Goal: Task Accomplishment & Management: Manage account settings

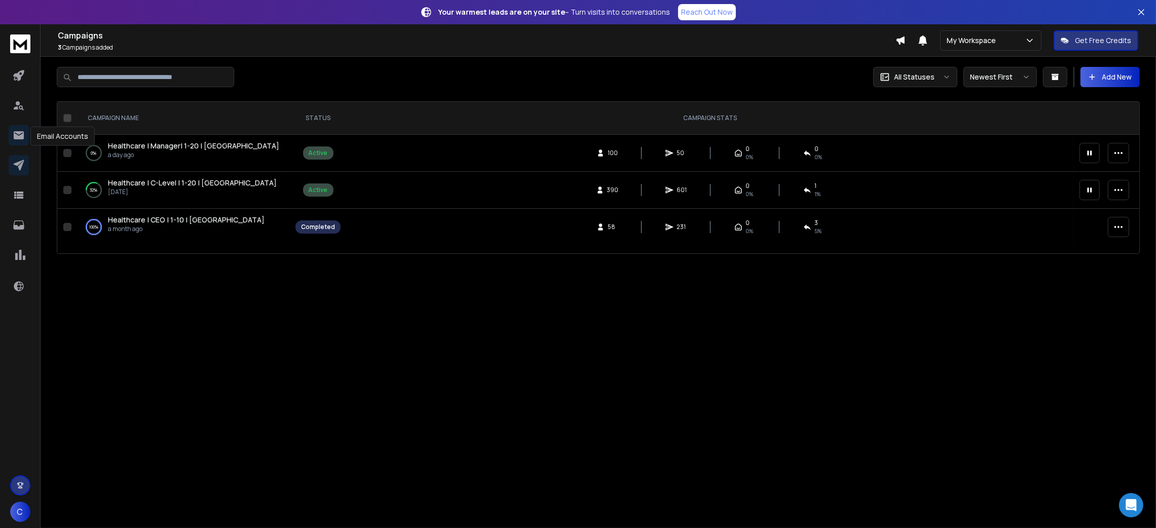
click at [19, 133] on icon at bounding box center [19, 135] width 10 height 8
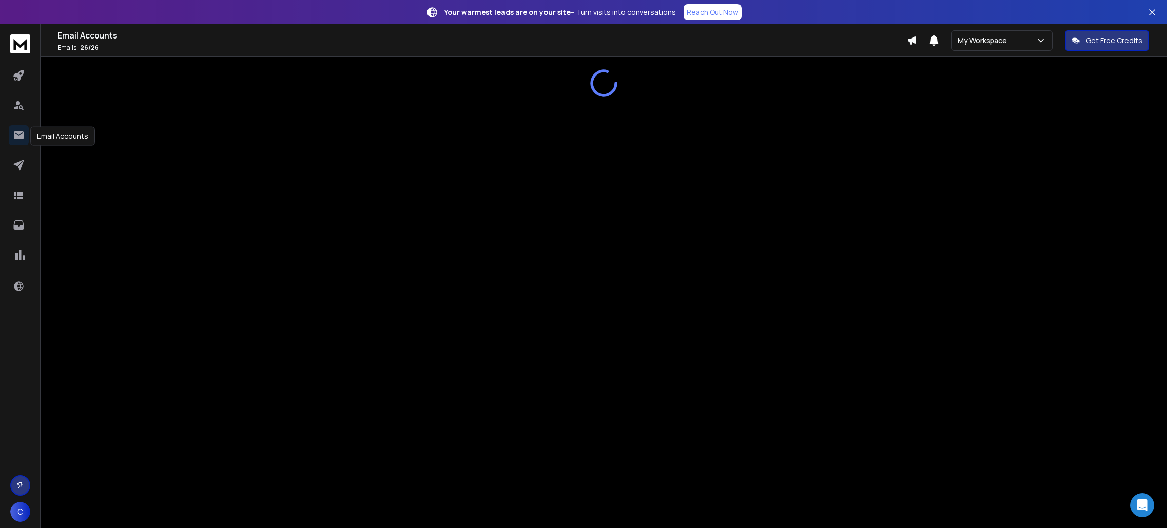
click at [19, 133] on icon at bounding box center [19, 135] width 10 height 8
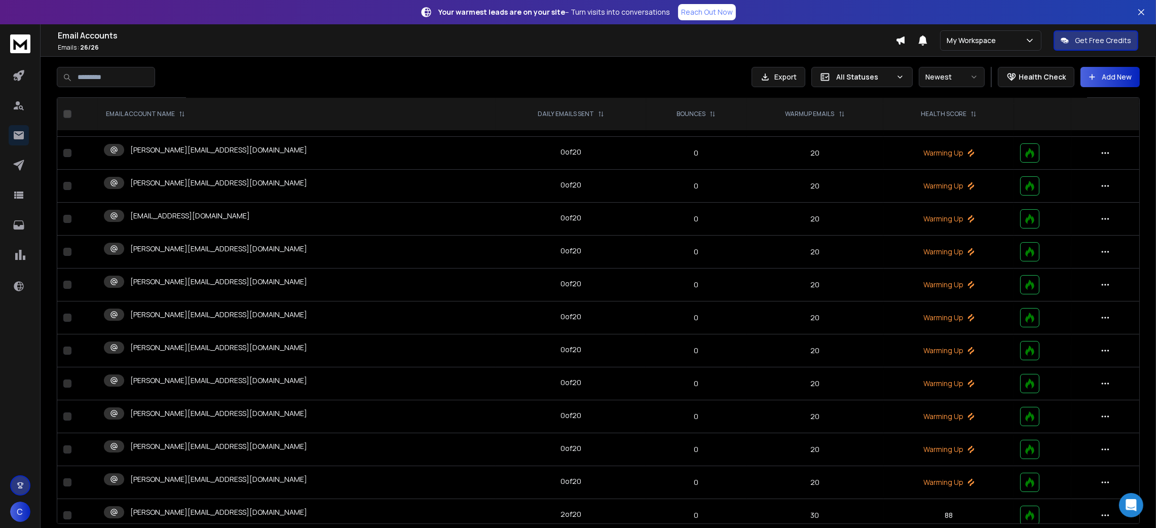
scroll to position [473, 0]
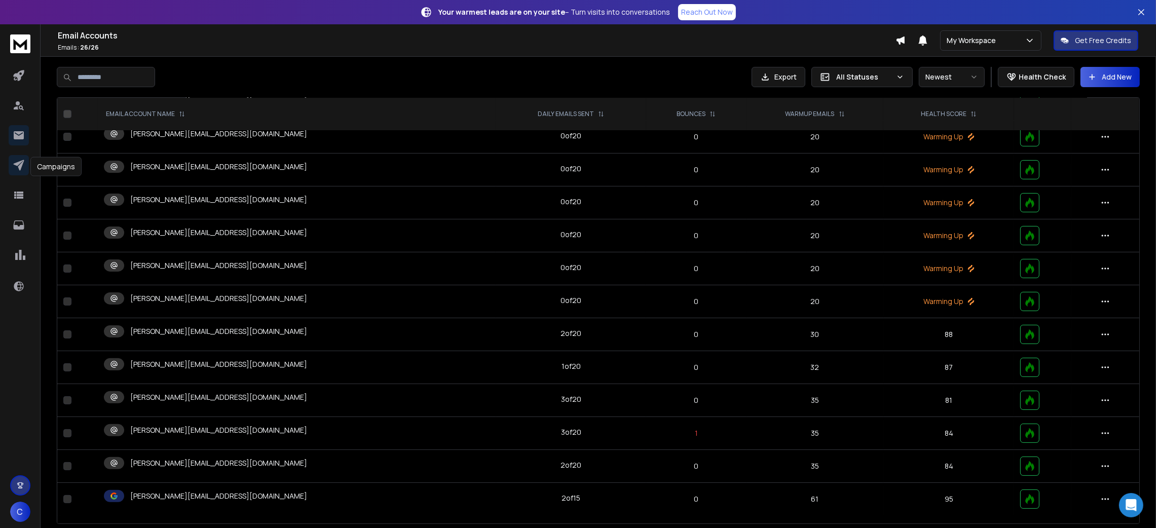
click at [17, 165] on icon at bounding box center [18, 165] width 11 height 11
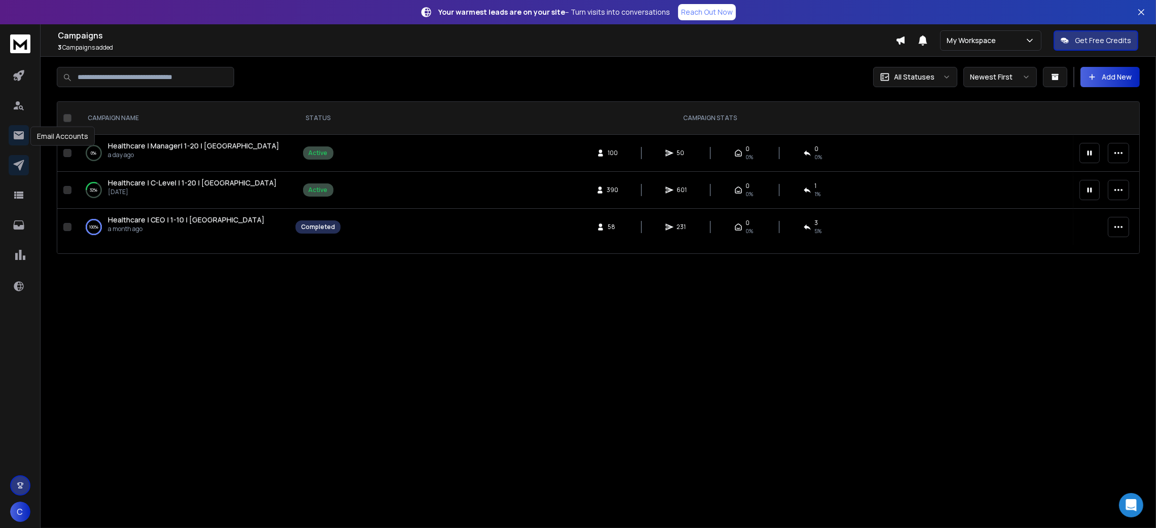
click at [19, 126] on link at bounding box center [19, 135] width 20 height 20
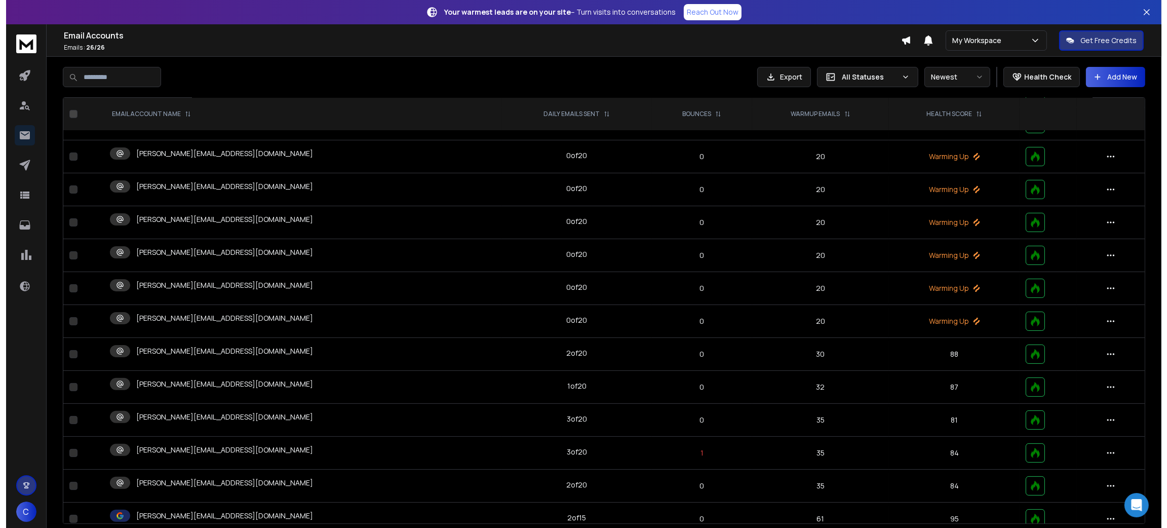
scroll to position [473, 0]
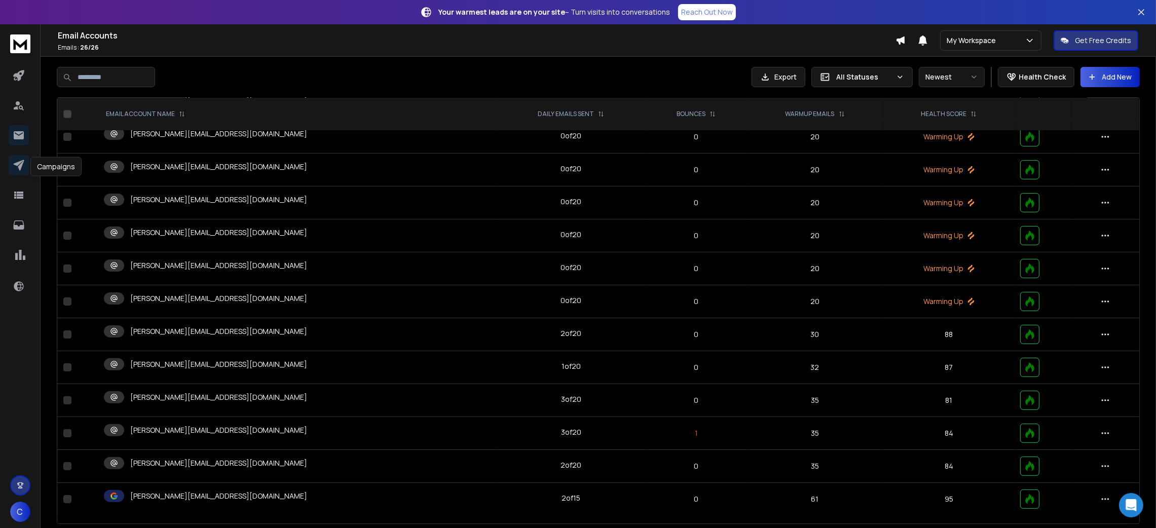
click at [21, 164] on icon at bounding box center [19, 165] width 12 height 12
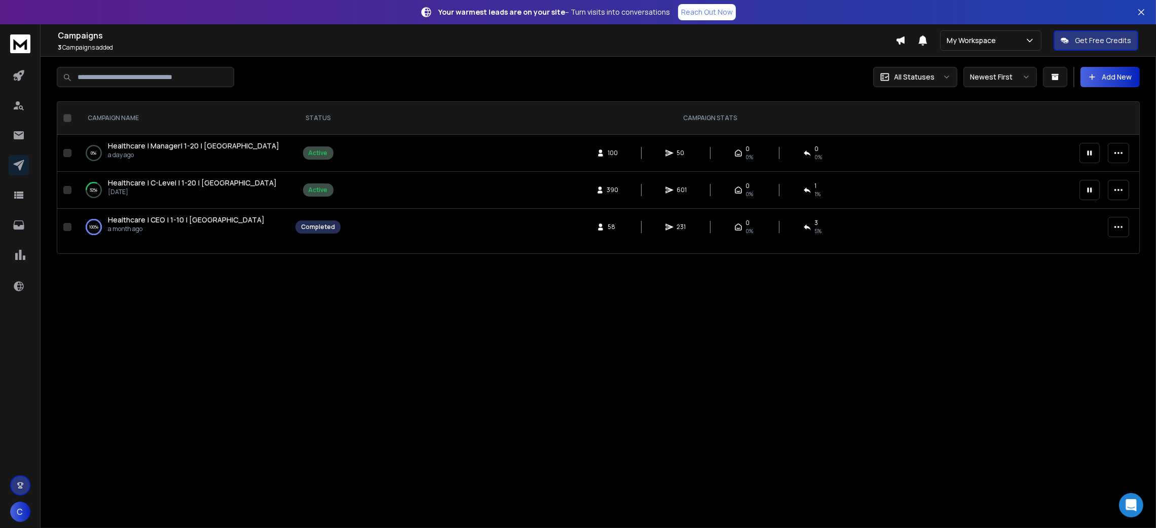
click at [353, 160] on div "100 50 0 0% 0 0 %" at bounding box center [710, 153] width 714 height 16
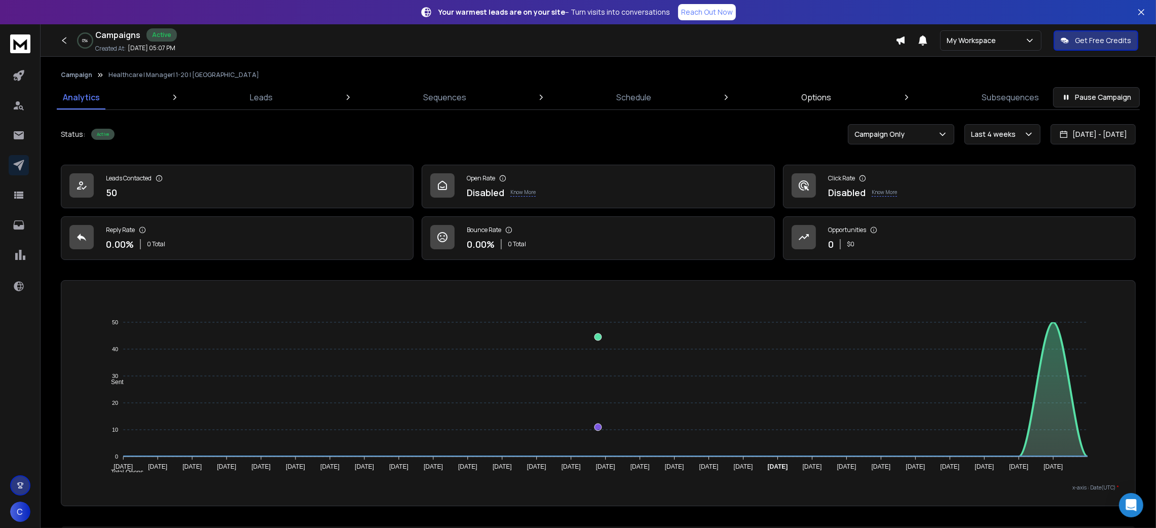
click at [819, 90] on link "Options" at bounding box center [817, 97] width 42 height 24
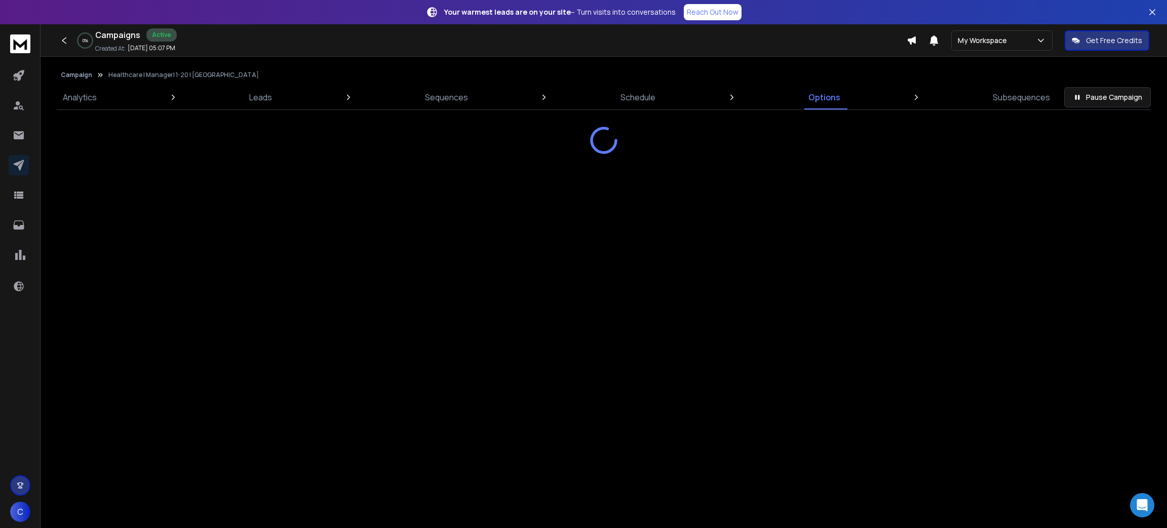
select select "*"
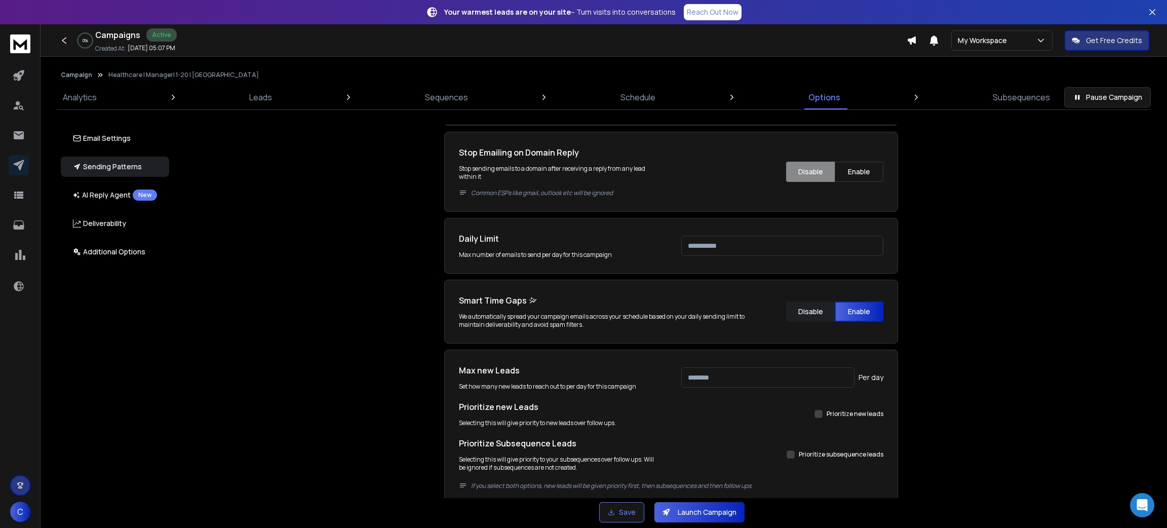
scroll to position [245, 0]
click at [16, 144] on link at bounding box center [19, 135] width 20 height 20
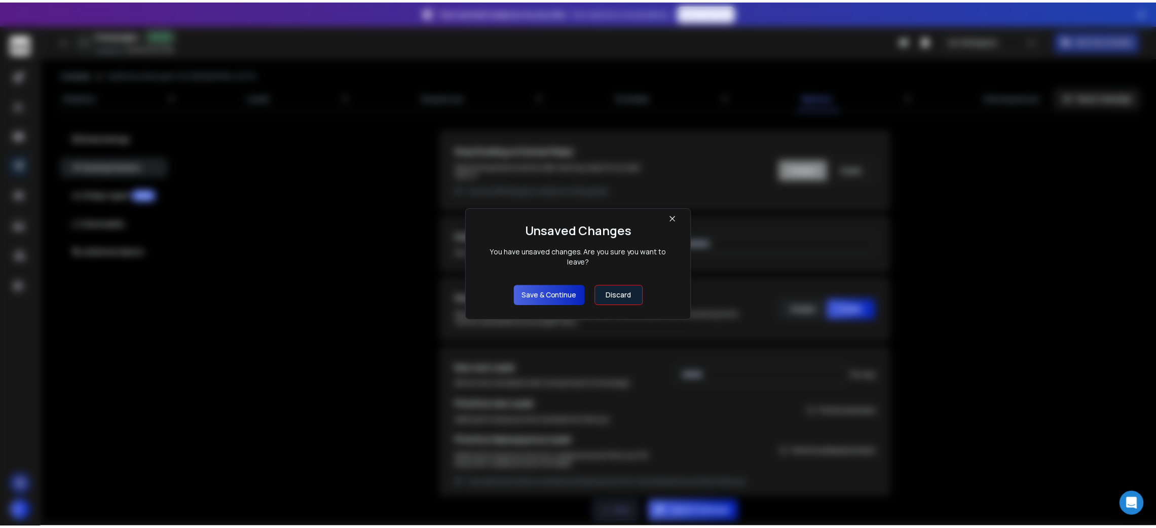
scroll to position [403, 0]
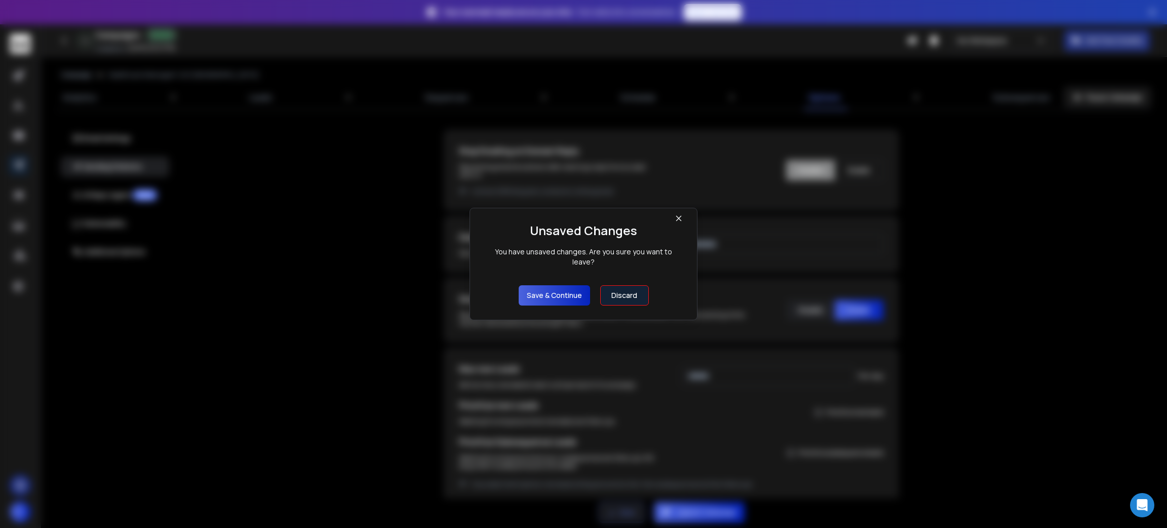
click at [540, 285] on button "Save & Continue" at bounding box center [554, 295] width 71 height 20
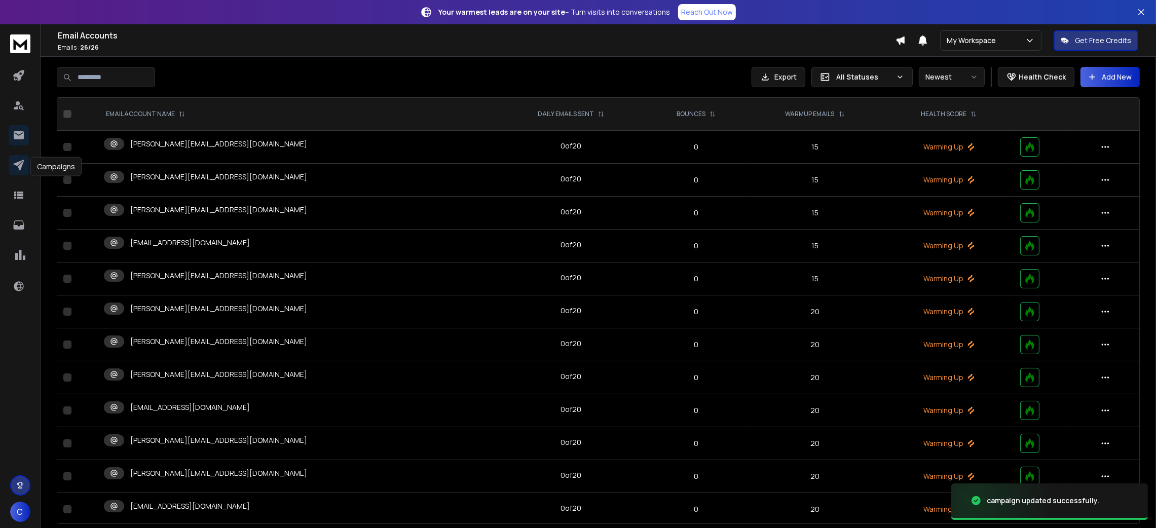
drag, startPoint x: 6, startPoint y: 161, endPoint x: 25, endPoint y: 161, distance: 19.3
click at [25, 161] on div "C" at bounding box center [20, 278] width 41 height 508
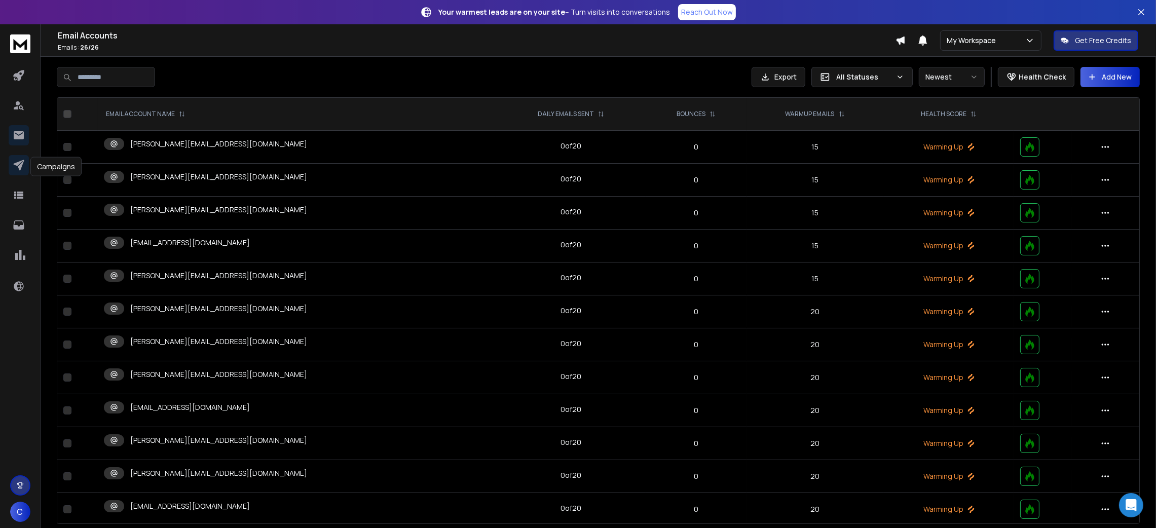
click at [25, 161] on link at bounding box center [19, 165] width 20 height 20
